Goal: Task Accomplishment & Management: Manage account settings

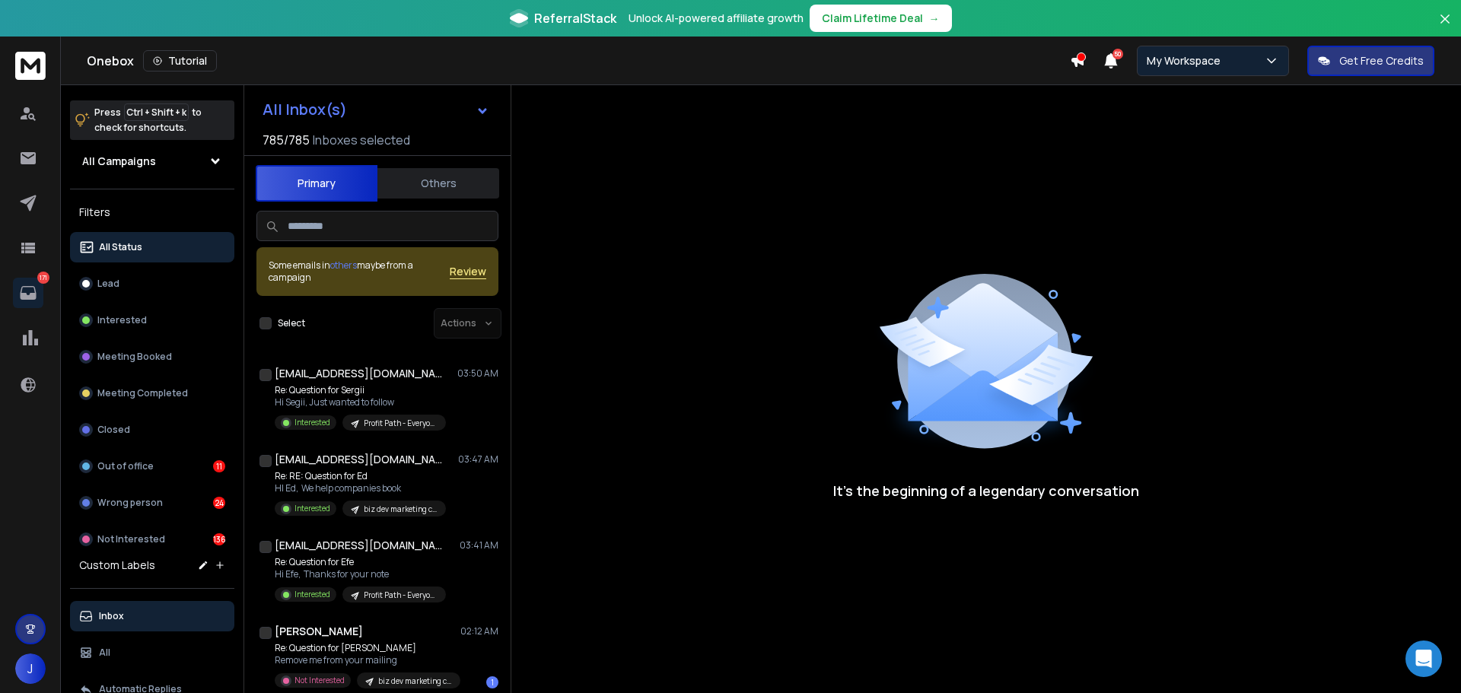
click at [1262, 69] on button "My Workspace" at bounding box center [1213, 61] width 152 height 30
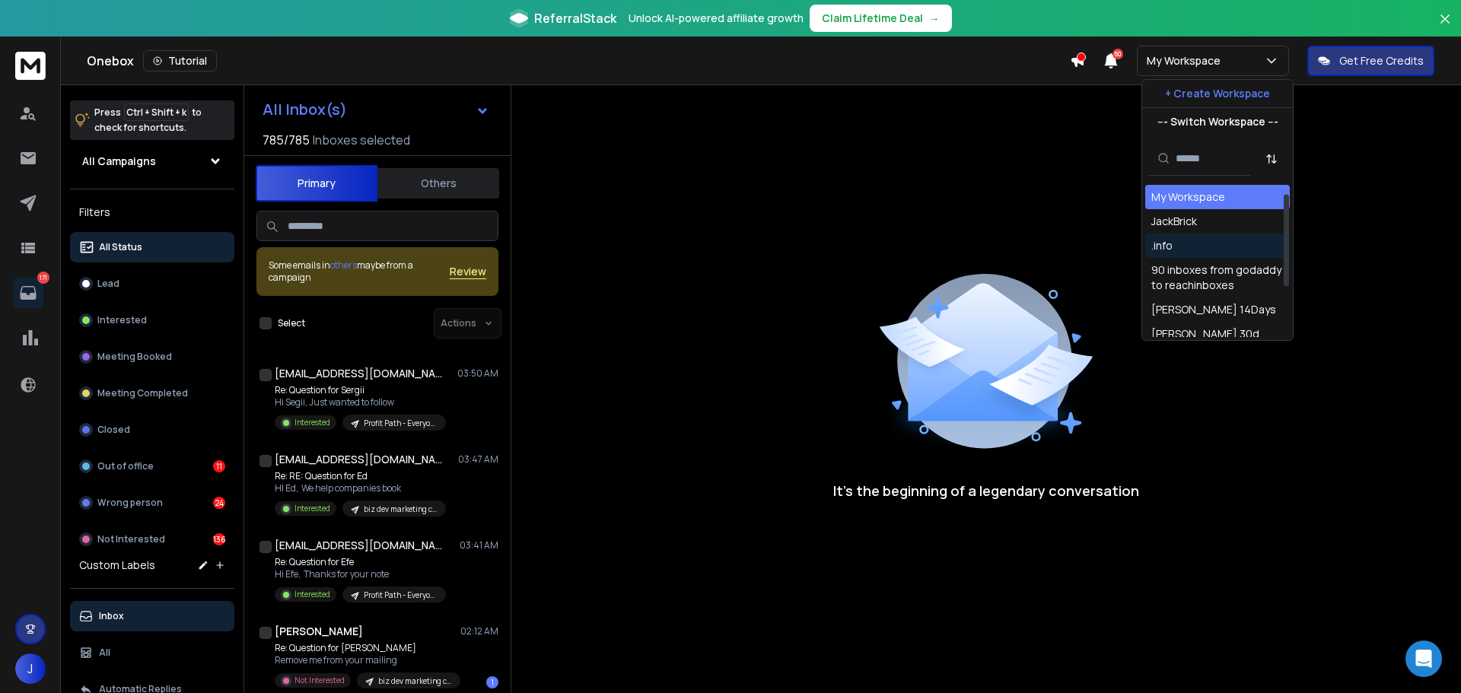
scroll to position [97, 0]
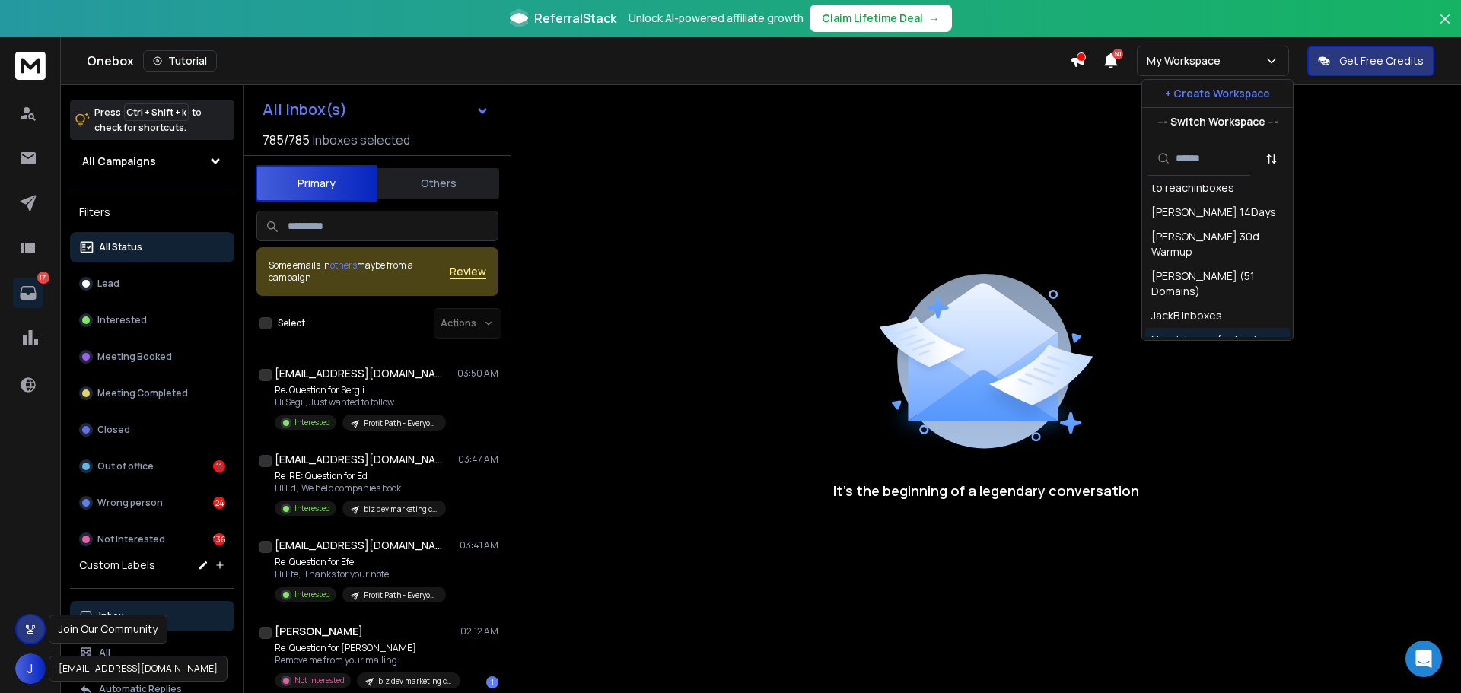
click at [31, 668] on span "J" at bounding box center [30, 669] width 30 height 30
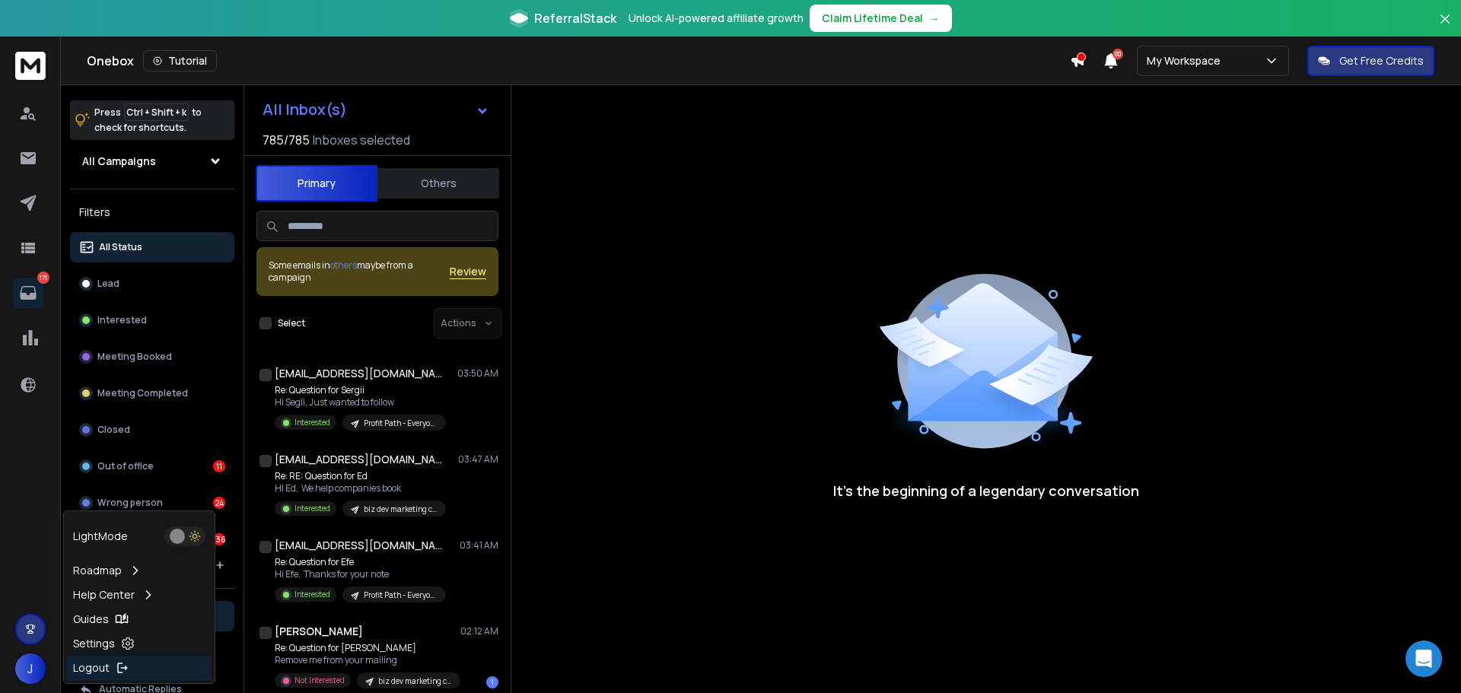
click at [91, 677] on div "Logout" at bounding box center [139, 668] width 145 height 24
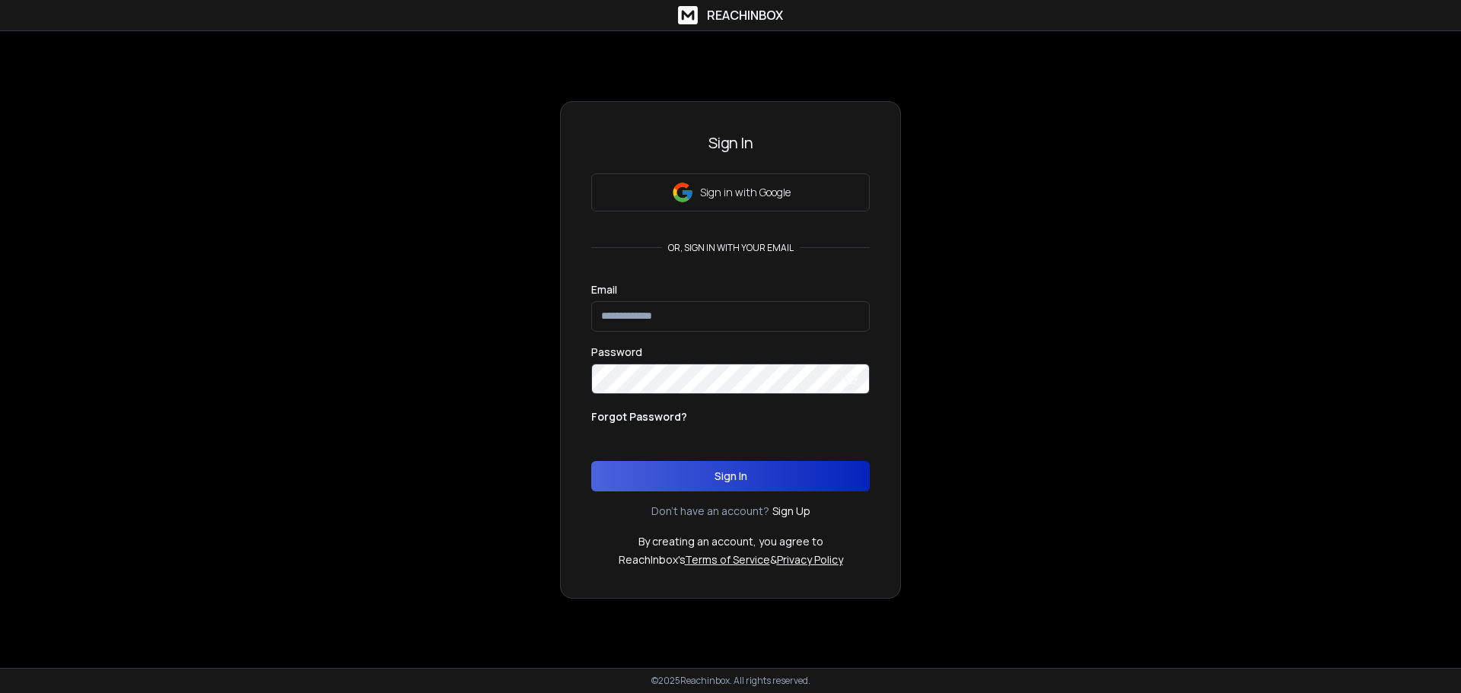
click at [815, 311] on input "email" at bounding box center [730, 316] width 278 height 30
paste input "**********"
type input "**********"
click at [756, 473] on button "Sign In" at bounding box center [730, 476] width 278 height 30
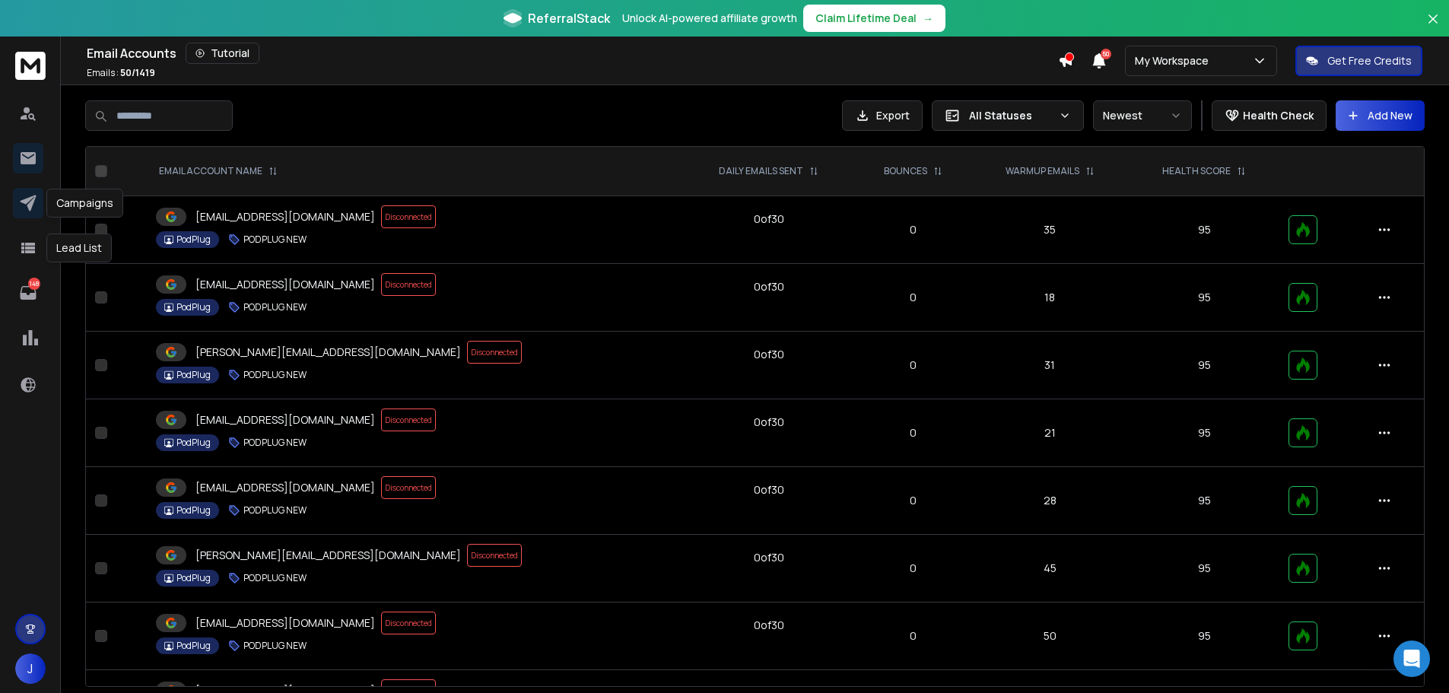
click at [40, 209] on link at bounding box center [28, 203] width 30 height 30
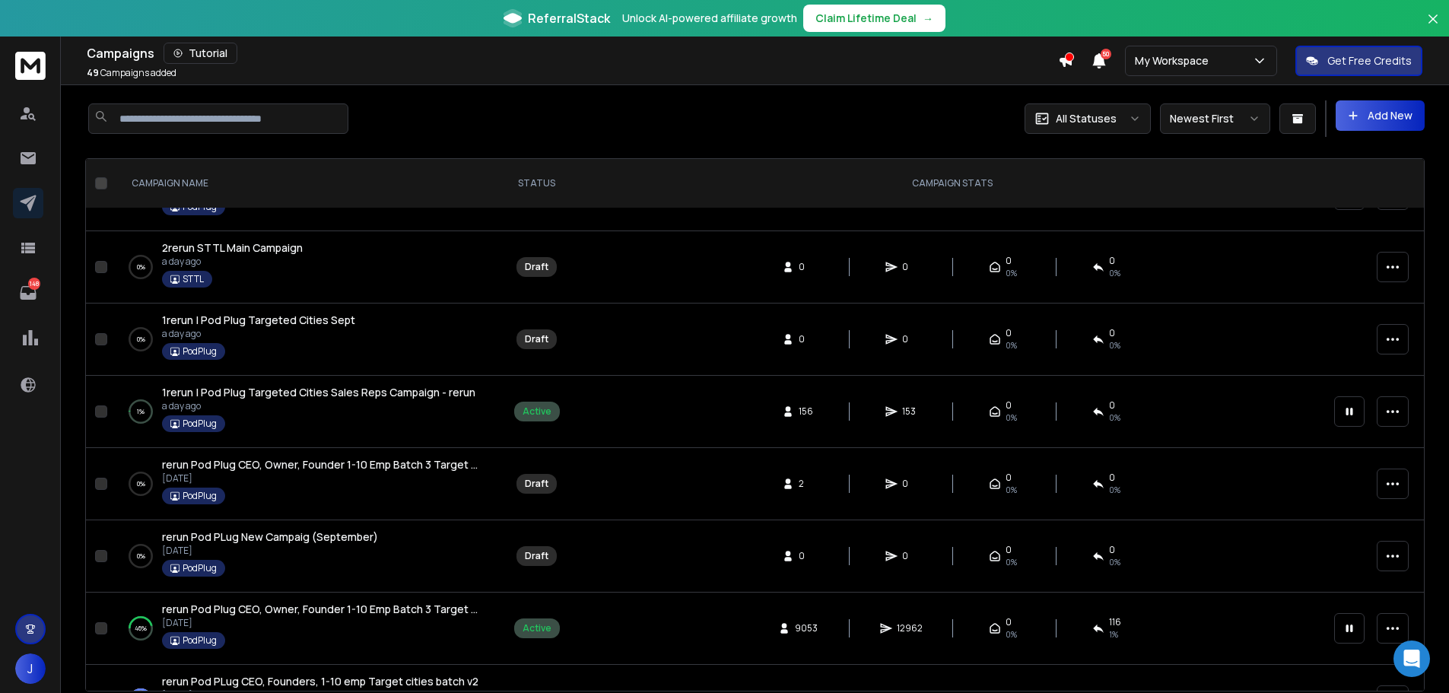
scroll to position [152, 0]
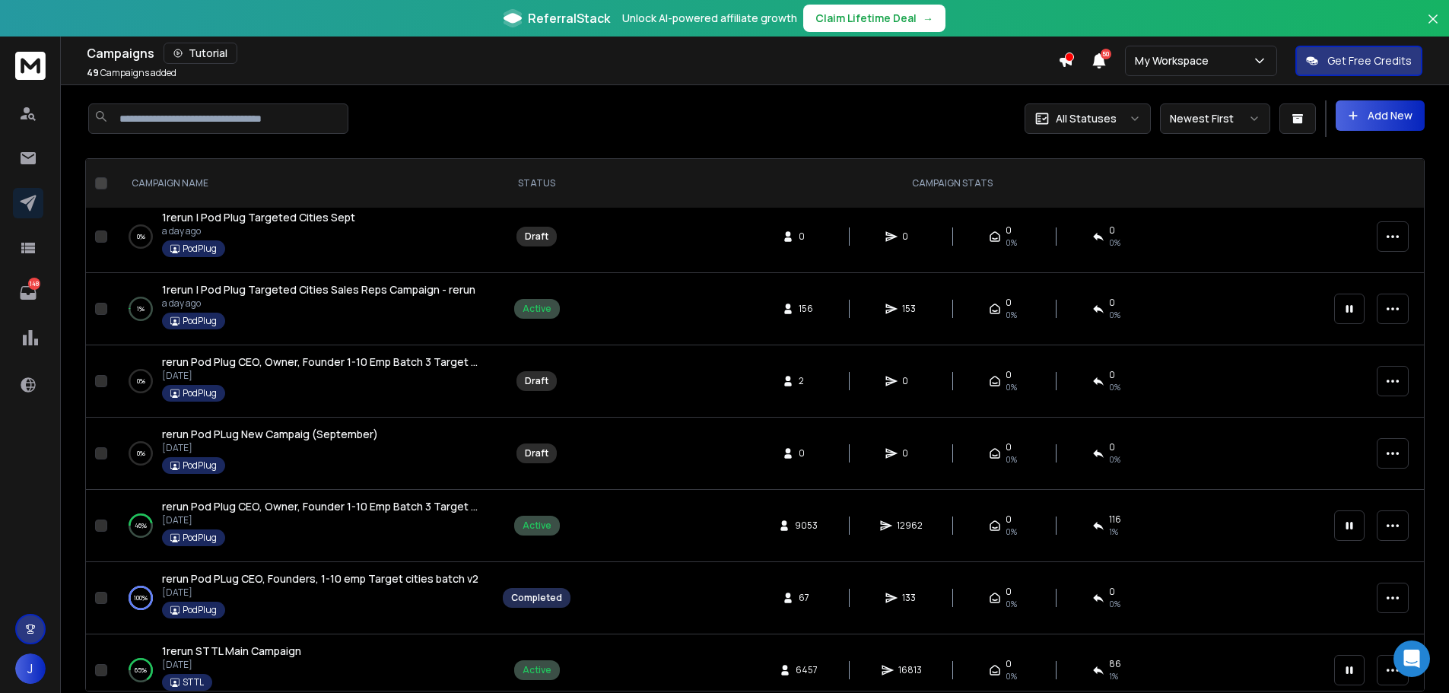
click at [1343, 523] on icon at bounding box center [1350, 526] width 14 height 14
click at [30, 673] on span "J" at bounding box center [30, 669] width 30 height 30
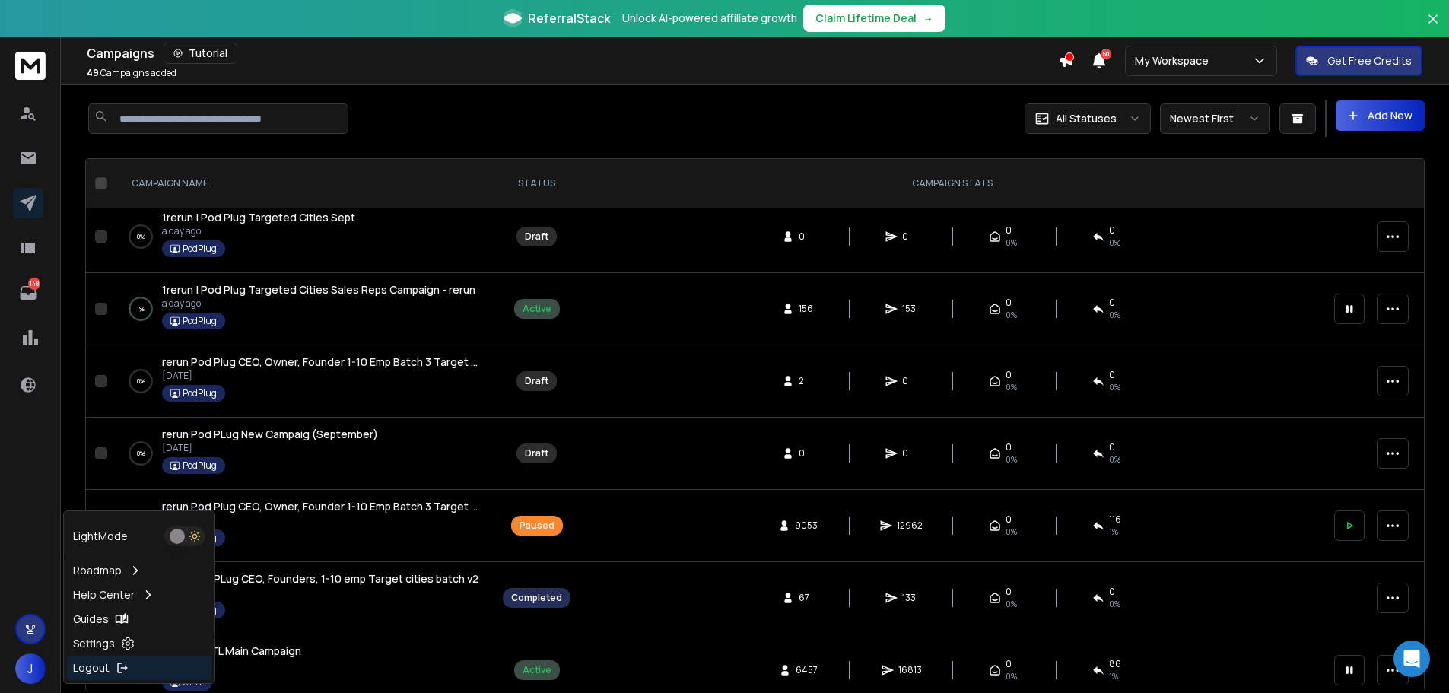
click at [103, 673] on p "Logout" at bounding box center [91, 667] width 37 height 15
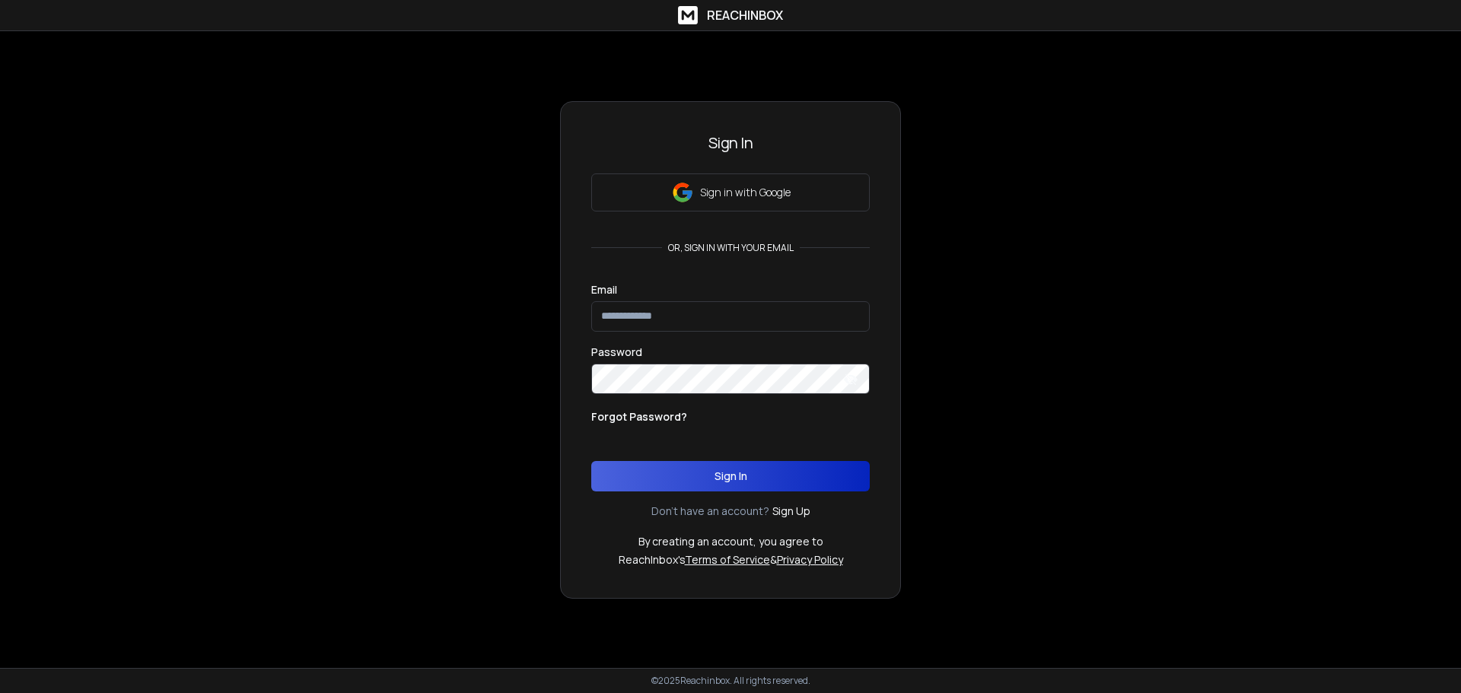
click at [746, 320] on input "email" at bounding box center [730, 316] width 278 height 30
click at [743, 322] on input "email" at bounding box center [730, 316] width 278 height 30
drag, startPoint x: 743, startPoint y: 313, endPoint x: 746, endPoint y: 304, distance: 8.9
click at [743, 313] on input "email" at bounding box center [730, 316] width 278 height 30
paste input "**********"
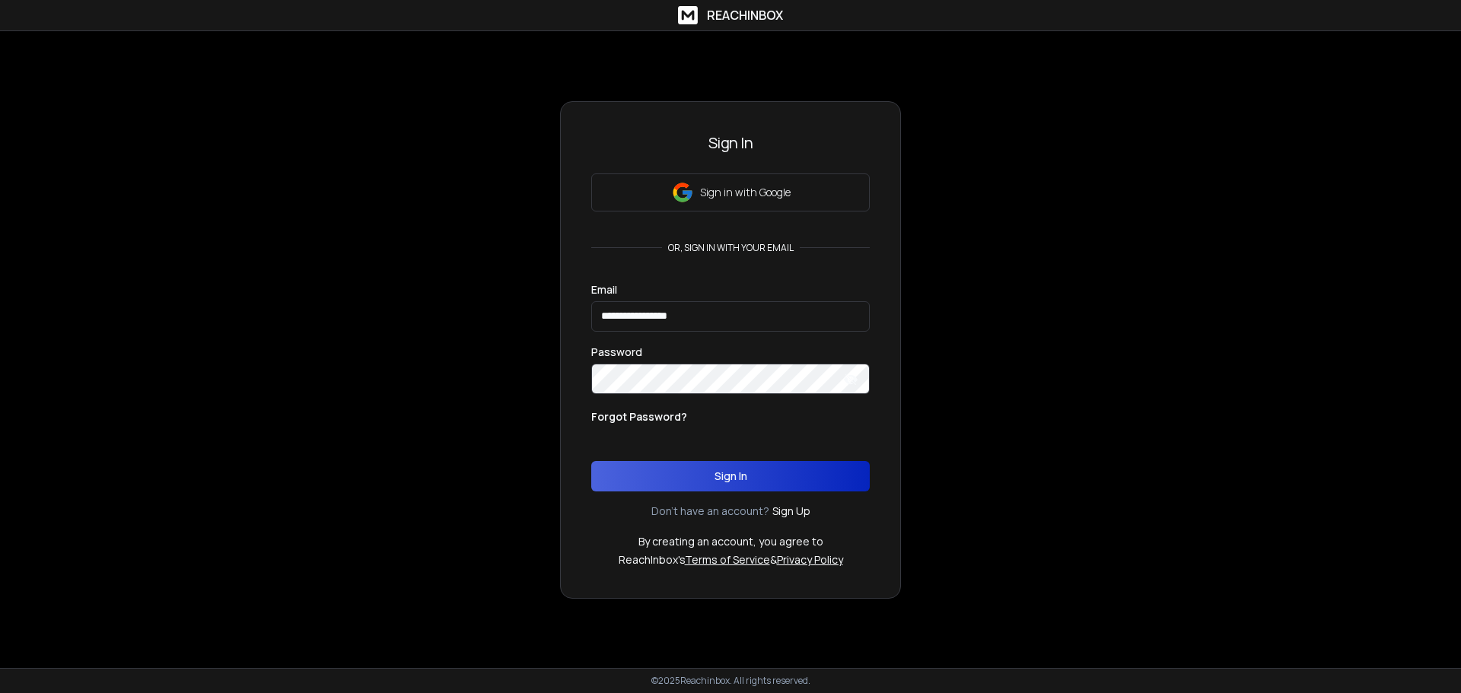
type input "**********"
click at [700, 473] on button "Sign In" at bounding box center [730, 476] width 278 height 30
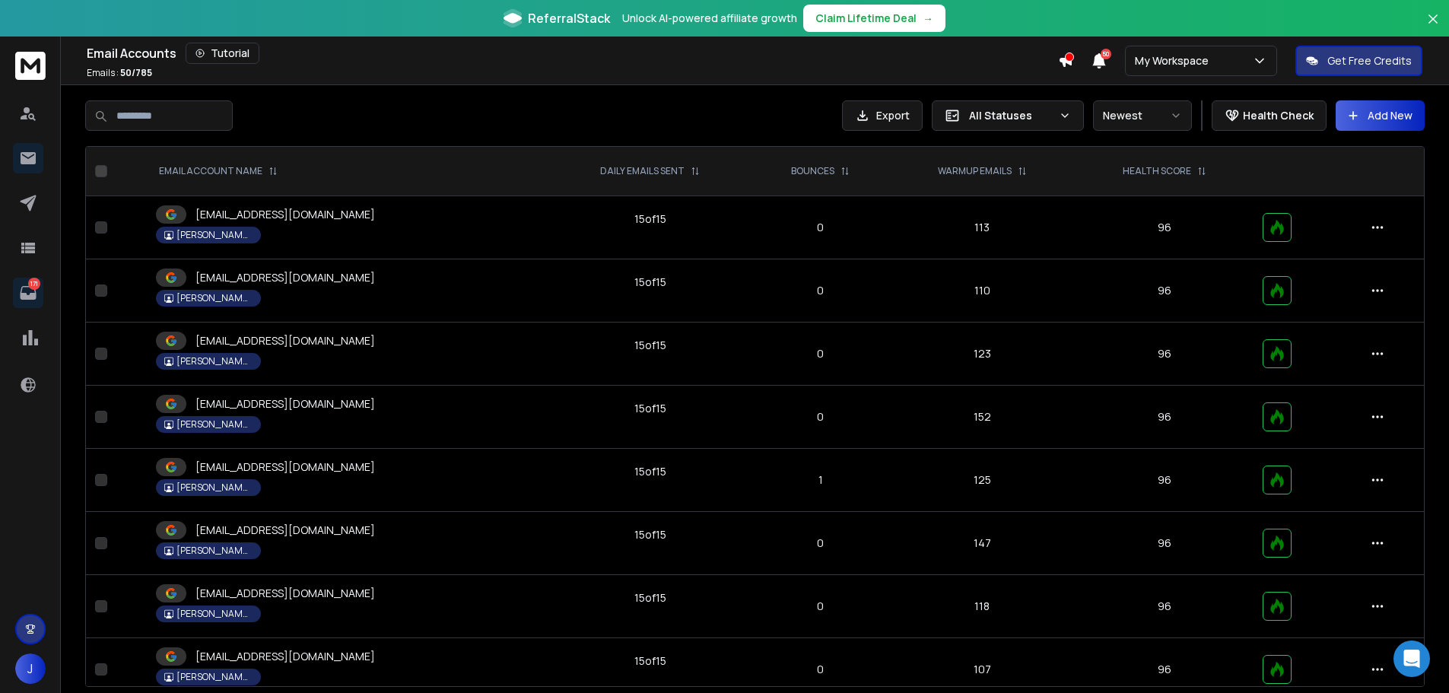
click at [31, 288] on p "171" at bounding box center [34, 284] width 12 height 12
